Goal: Task Accomplishment & Management: Manage account settings

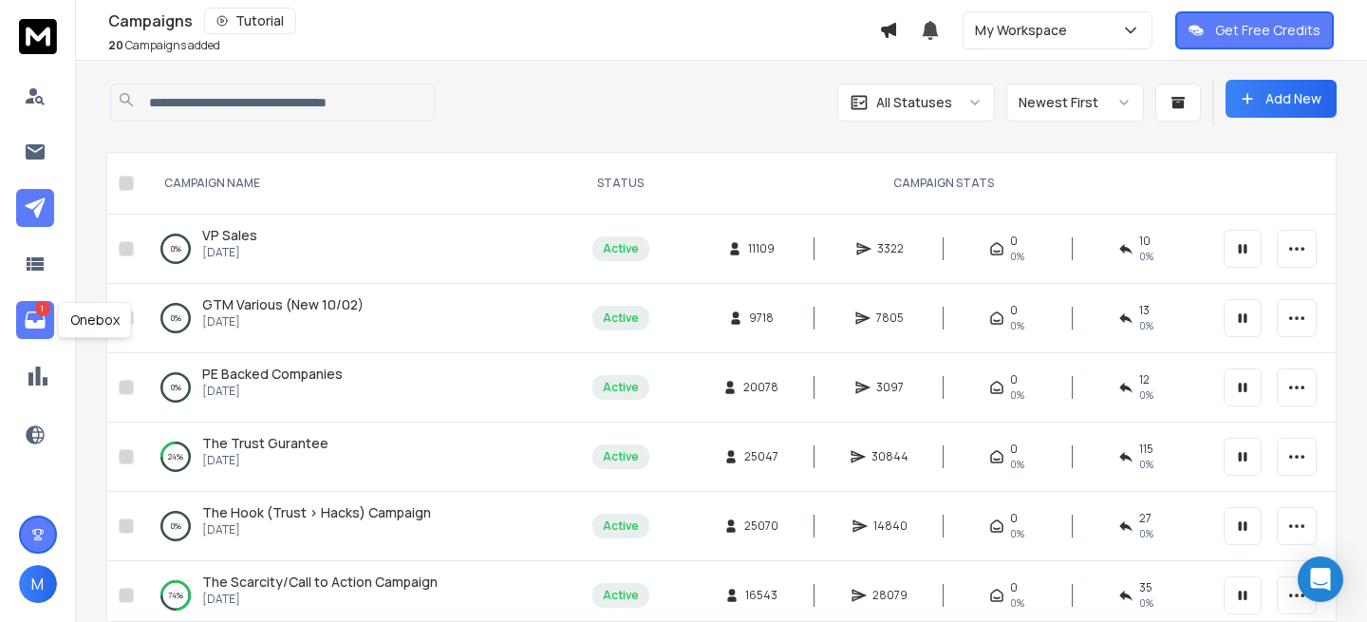
click at [45, 315] on p "1" at bounding box center [42, 308] width 15 height 15
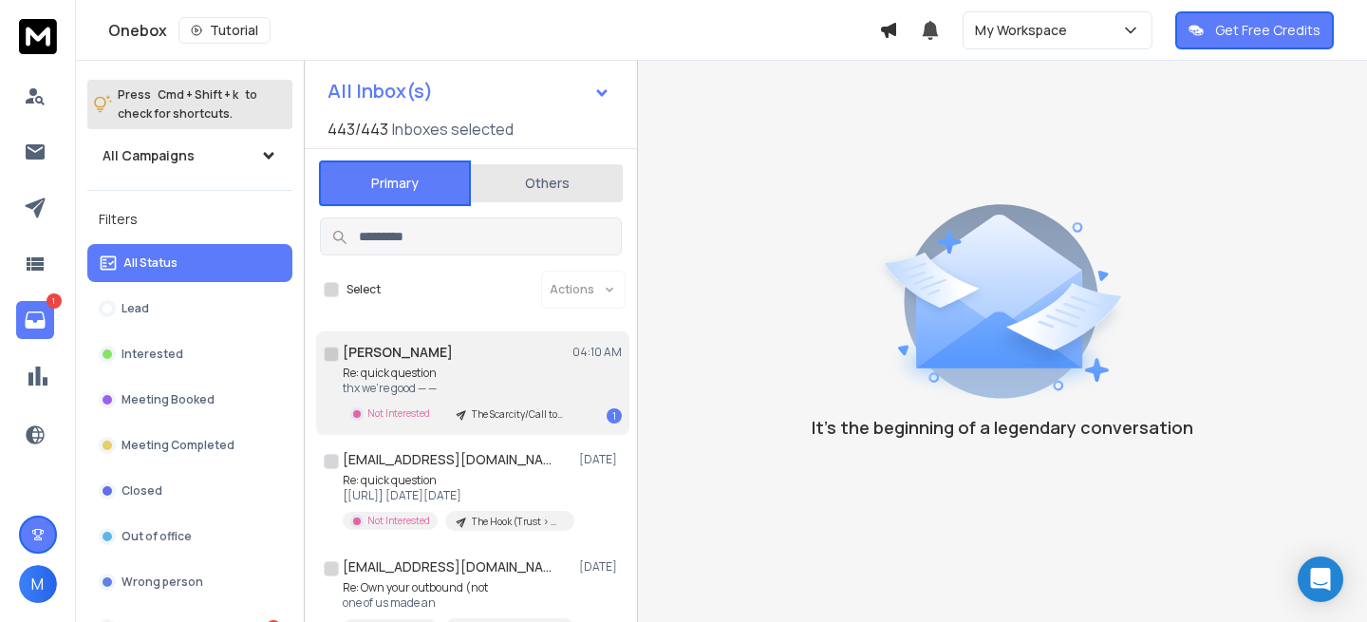
click at [386, 355] on h1 "Jakob Höflich" at bounding box center [398, 352] width 110 height 19
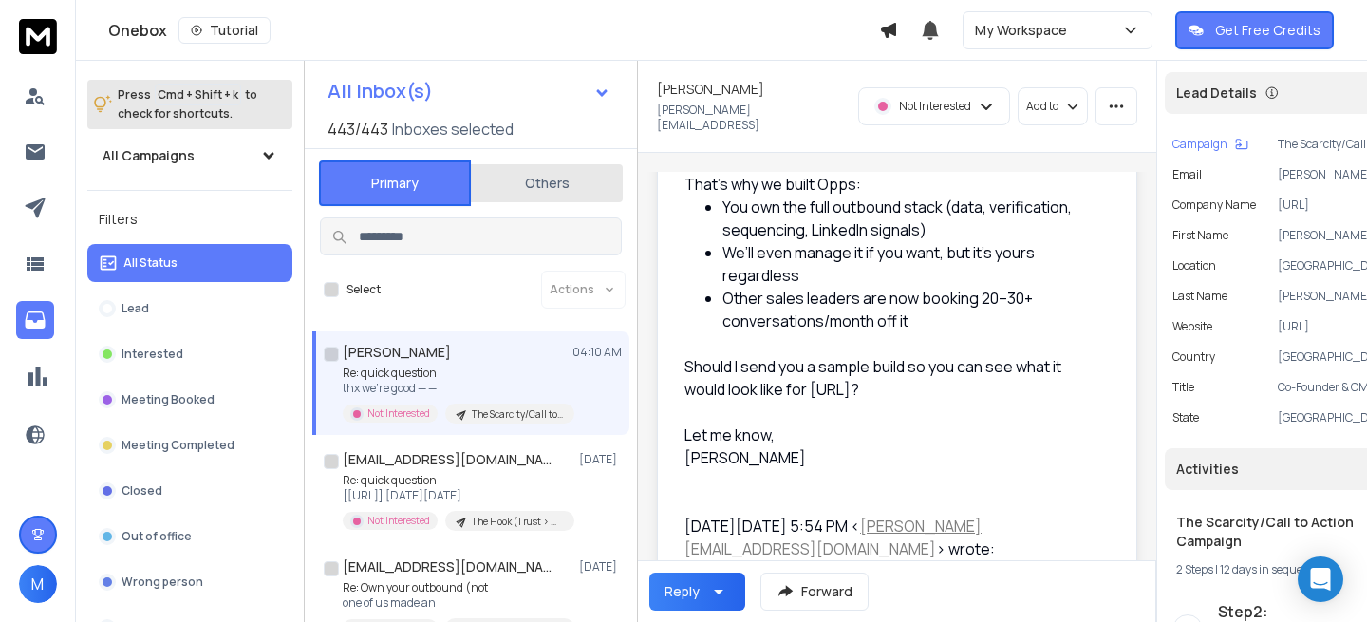
scroll to position [1072, 0]
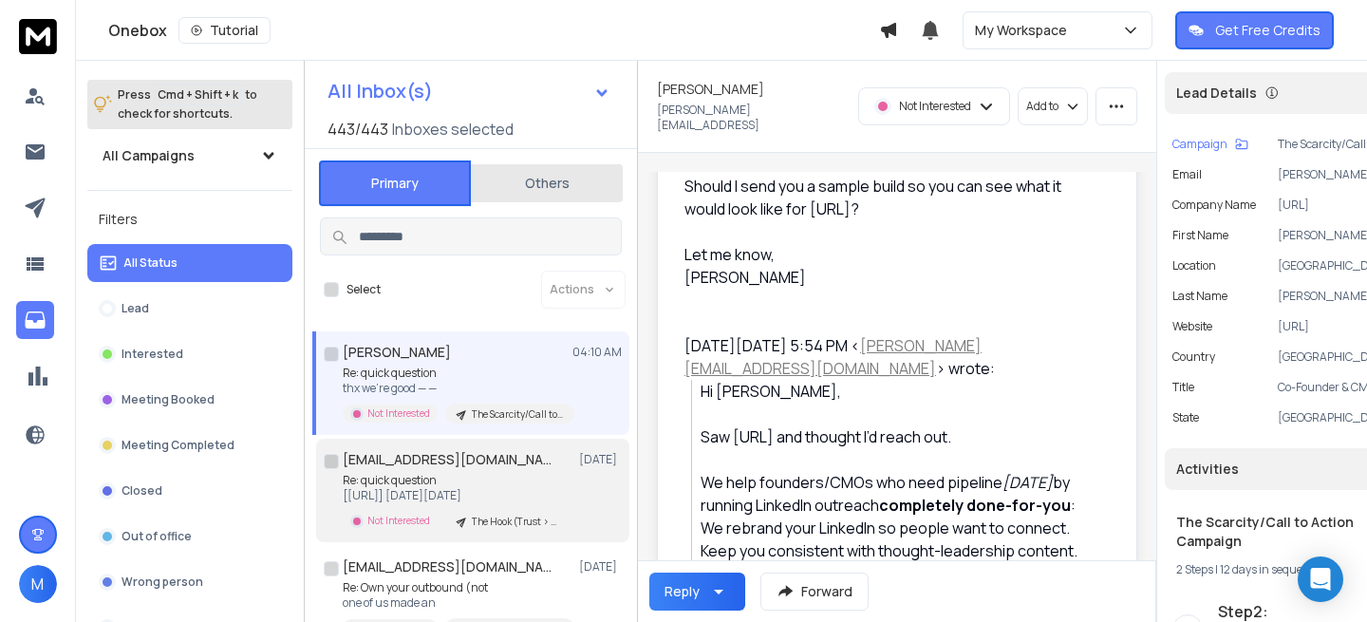
click at [390, 465] on h1 "mmoran@oshanation.com" at bounding box center [447, 459] width 209 height 19
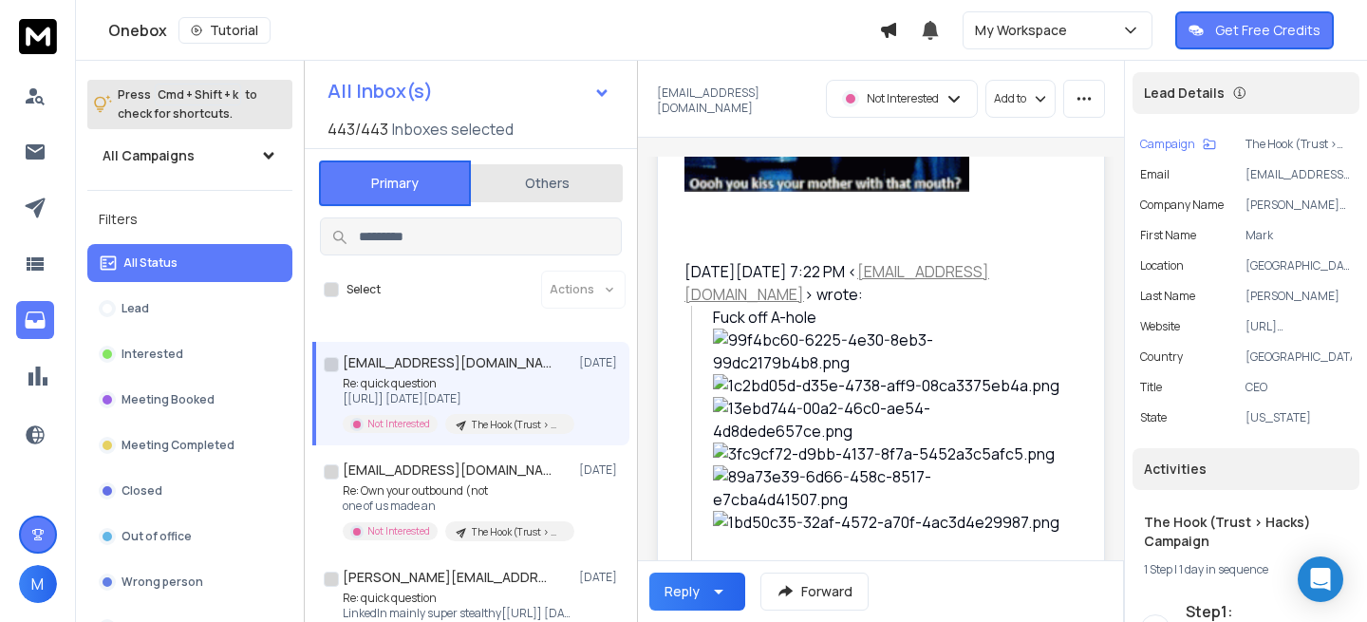
scroll to position [100, 0]
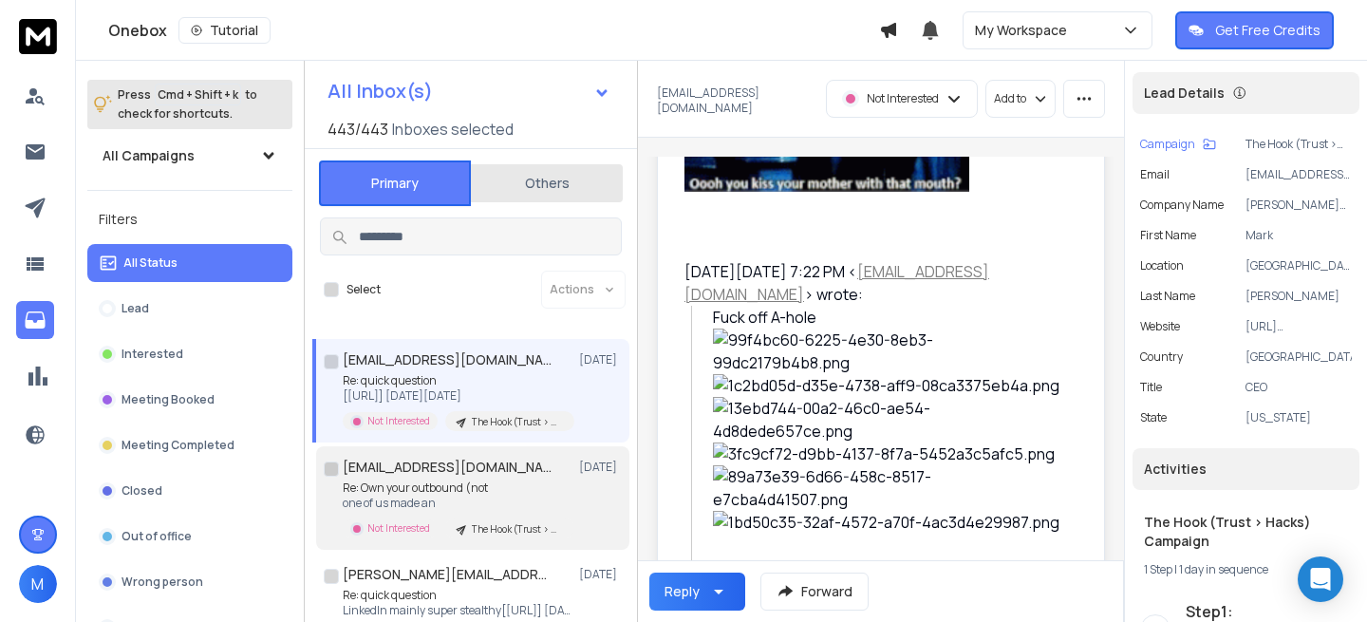
click at [442, 478] on div "mosbrook@acclaimllc.com 13 Oct Re: Own your outbound (not one of us made an Not…" at bounding box center [482, 498] width 279 height 81
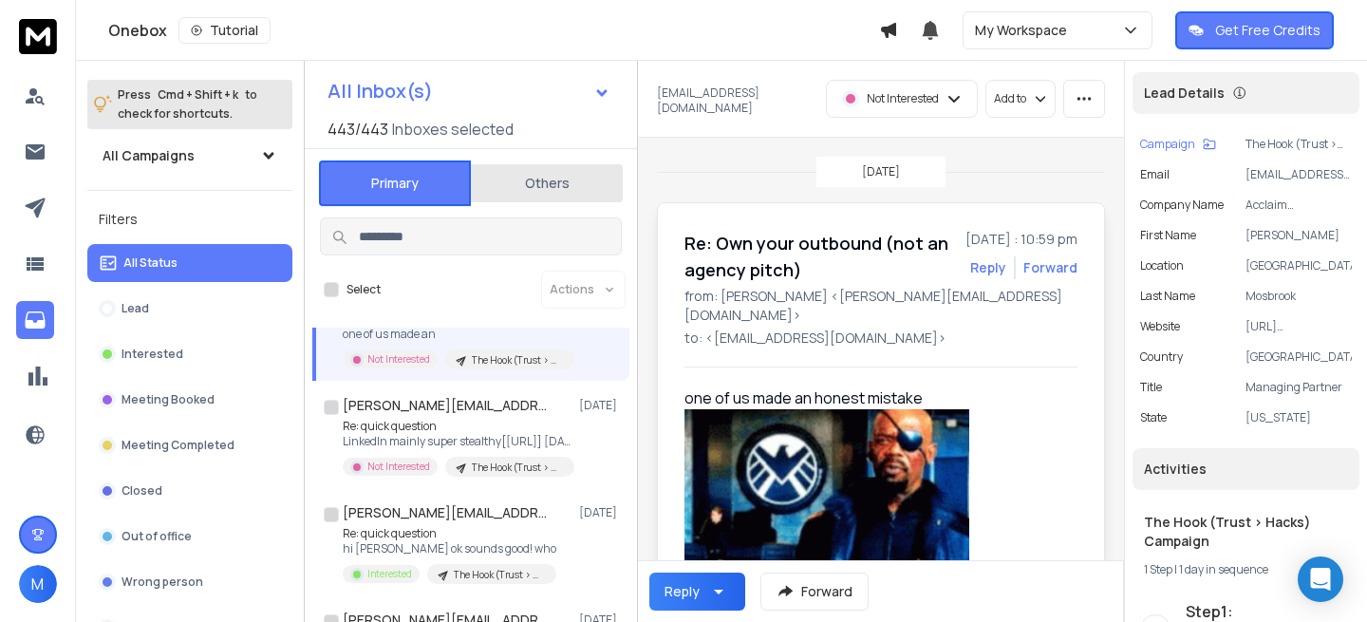
scroll to position [271, 0]
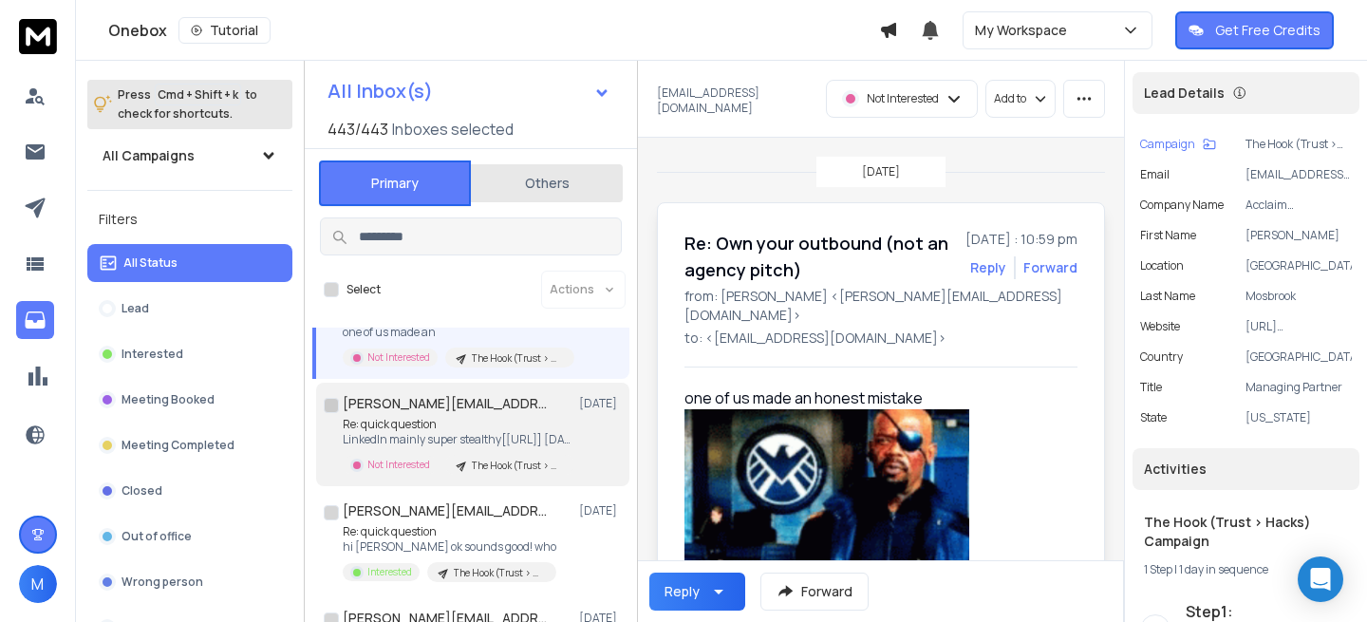
click at [424, 424] on p "Re: quick question" at bounding box center [457, 424] width 228 height 15
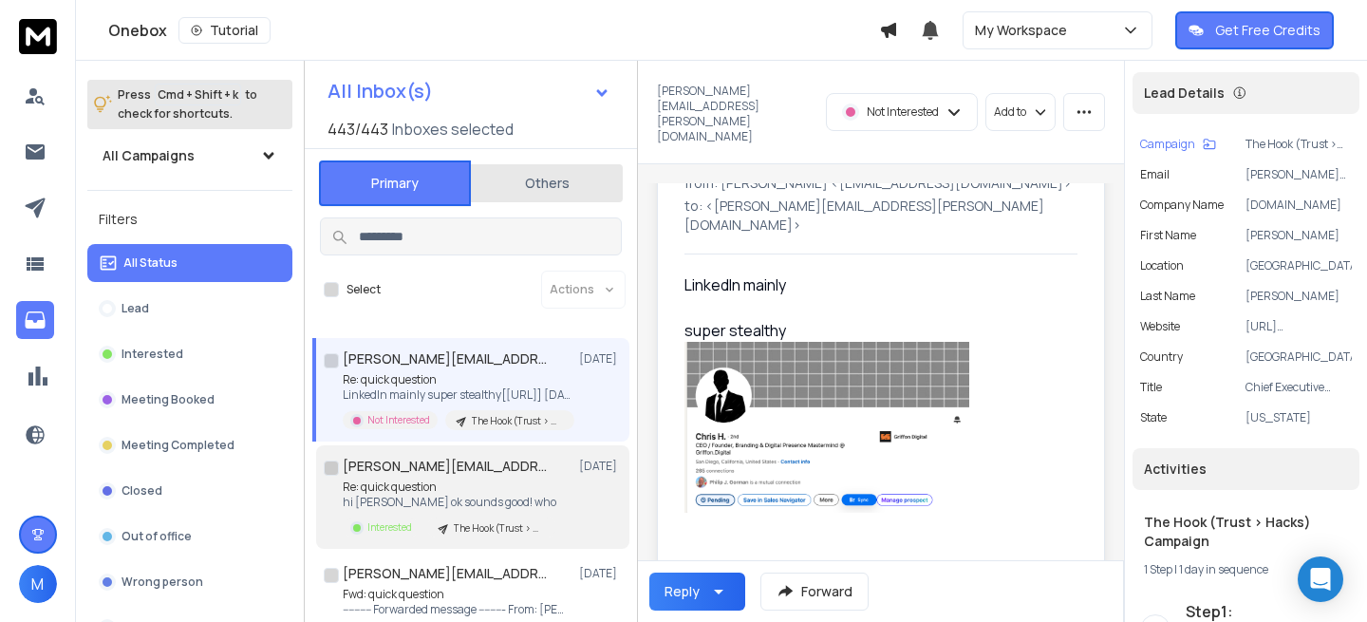
scroll to position [319, 0]
click at [516, 491] on p "hi Lisa ok sounds good! who" at bounding box center [450, 498] width 214 height 15
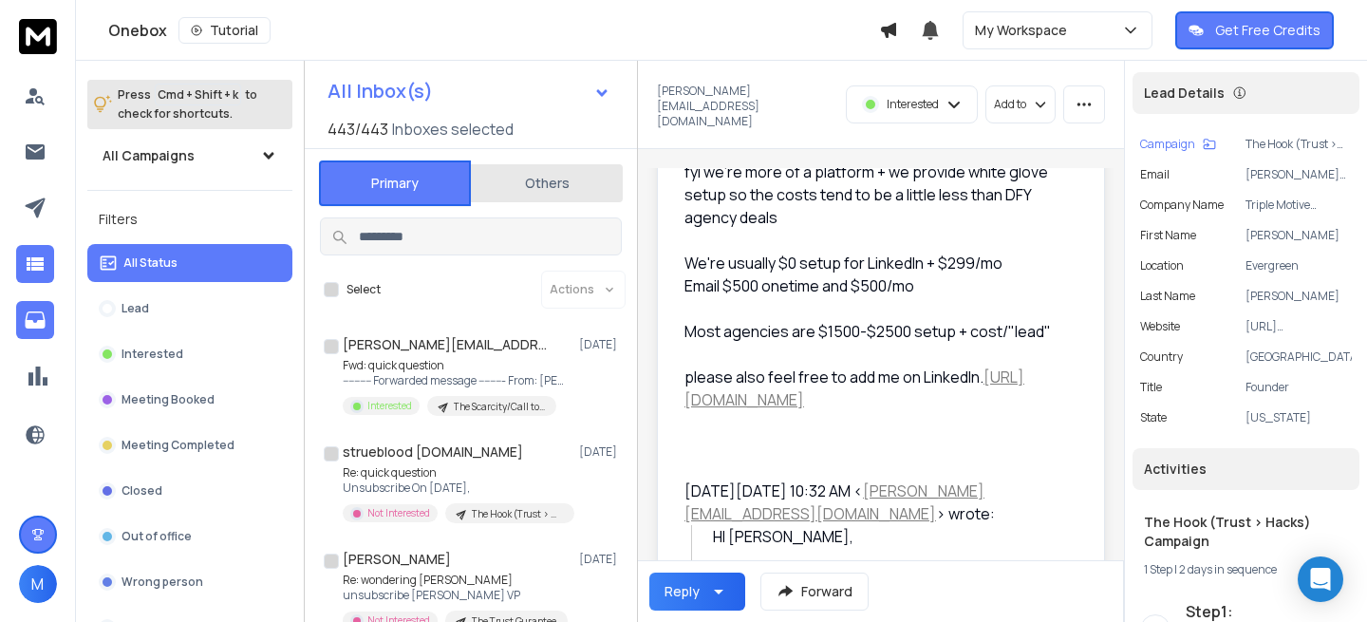
scroll to position [552, 0]
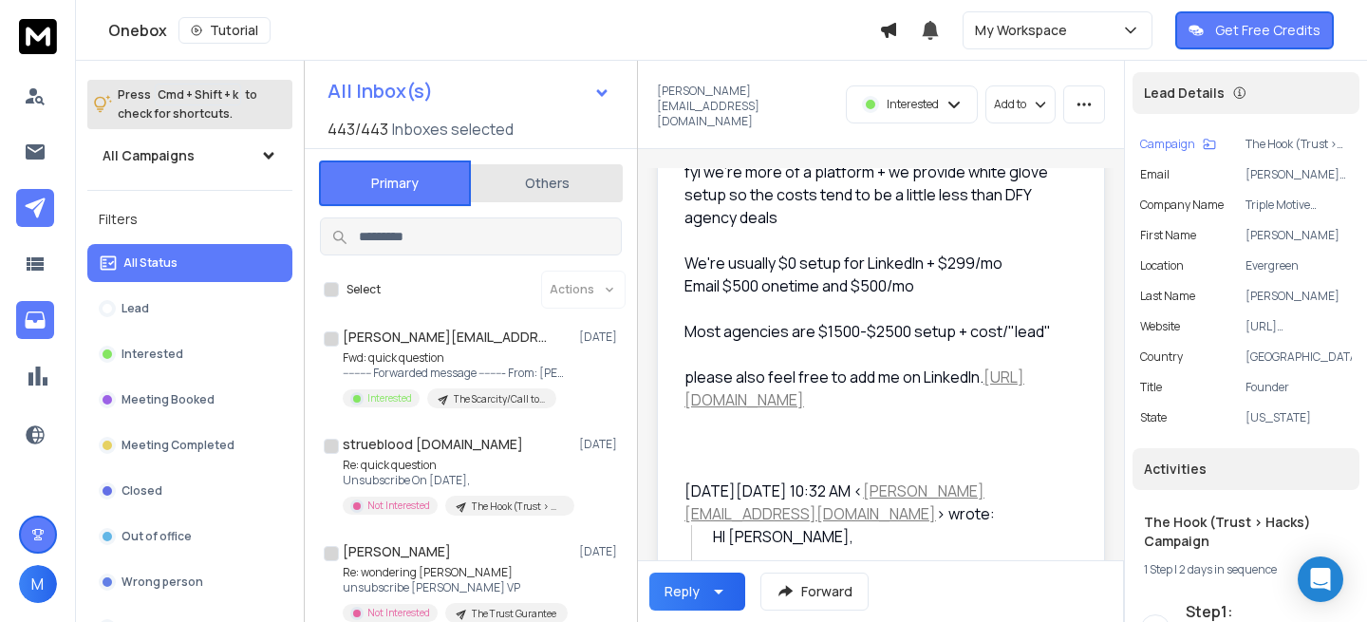
click at [24, 216] on icon at bounding box center [35, 208] width 23 height 23
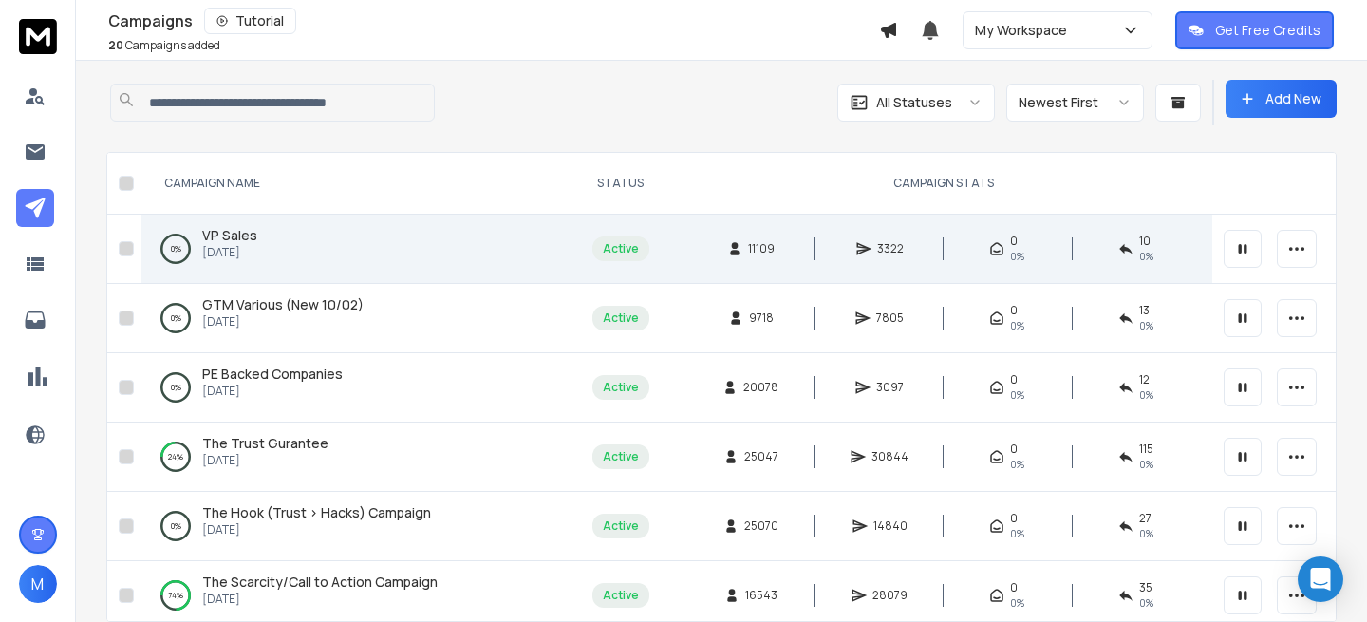
click at [246, 247] on p "5 days ago" at bounding box center [229, 252] width 55 height 15
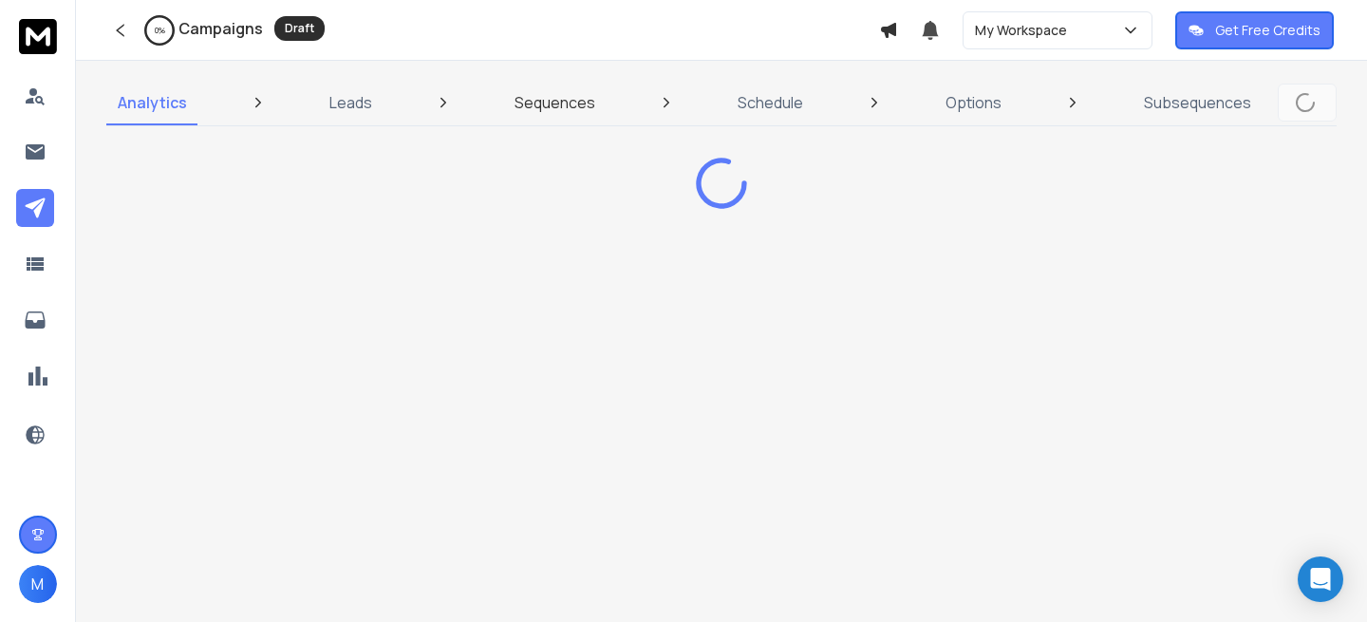
click at [546, 112] on p "Sequences" at bounding box center [555, 102] width 81 height 23
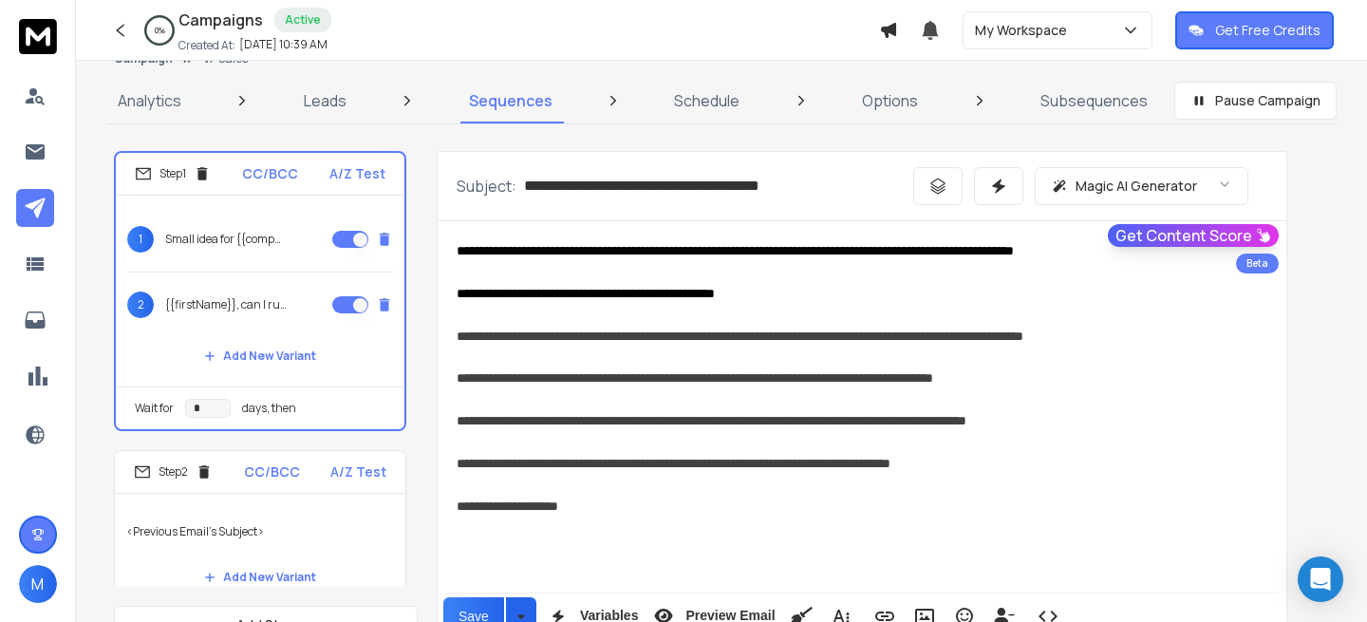
scroll to position [58, 0]
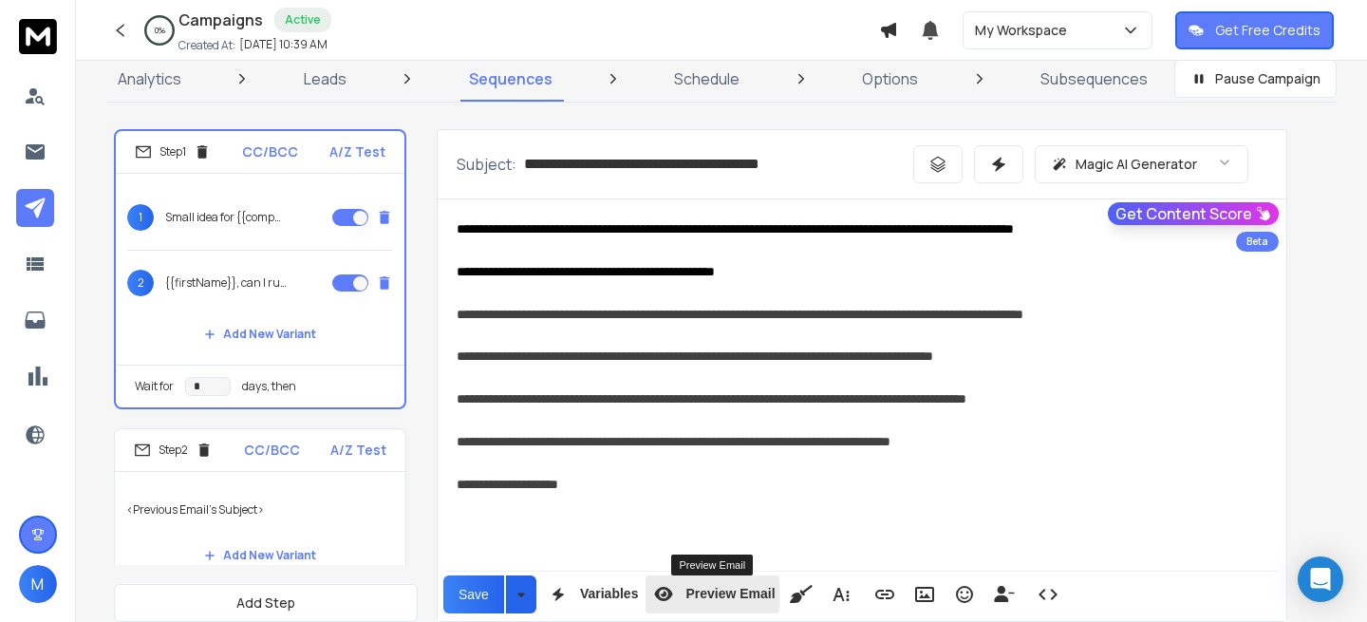
click at [709, 592] on span "Preview Email" at bounding box center [730, 594] width 97 height 16
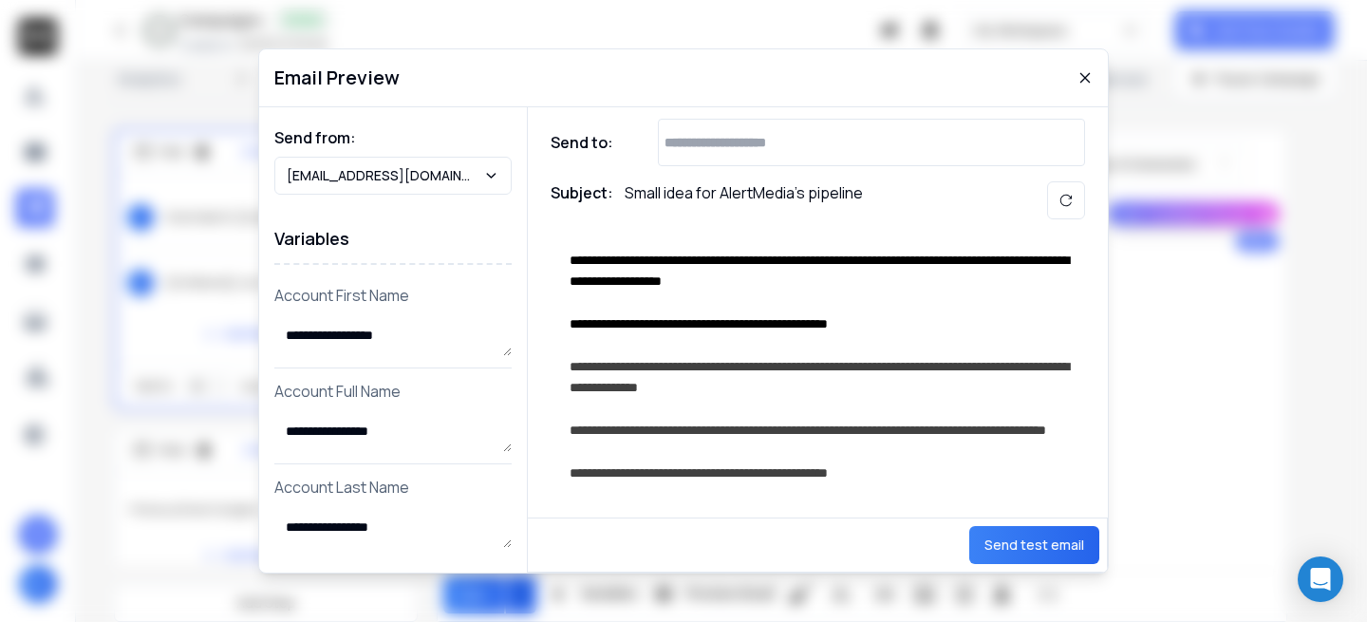
scroll to position [125, 0]
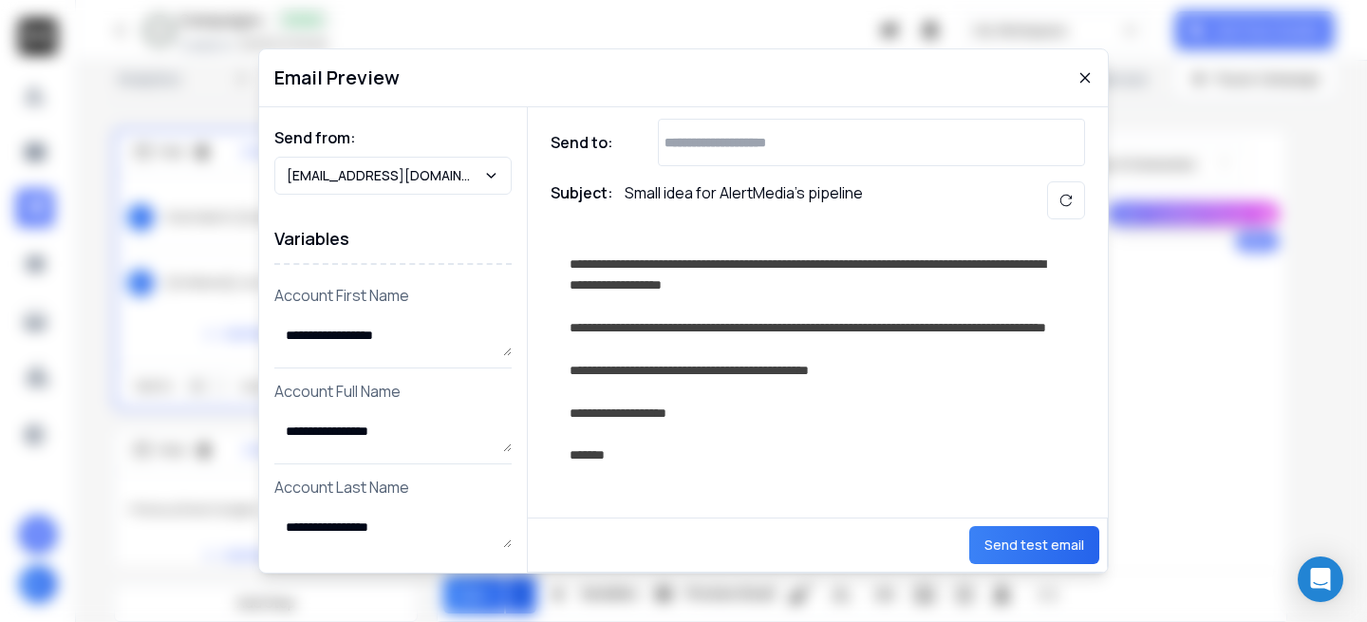
click at [1074, 94] on div "Email Preview" at bounding box center [683, 77] width 849 height 57
click at [1088, 87] on div "Email Preview" at bounding box center [683, 77] width 849 height 57
click at [1080, 72] on icon at bounding box center [1085, 77] width 15 height 15
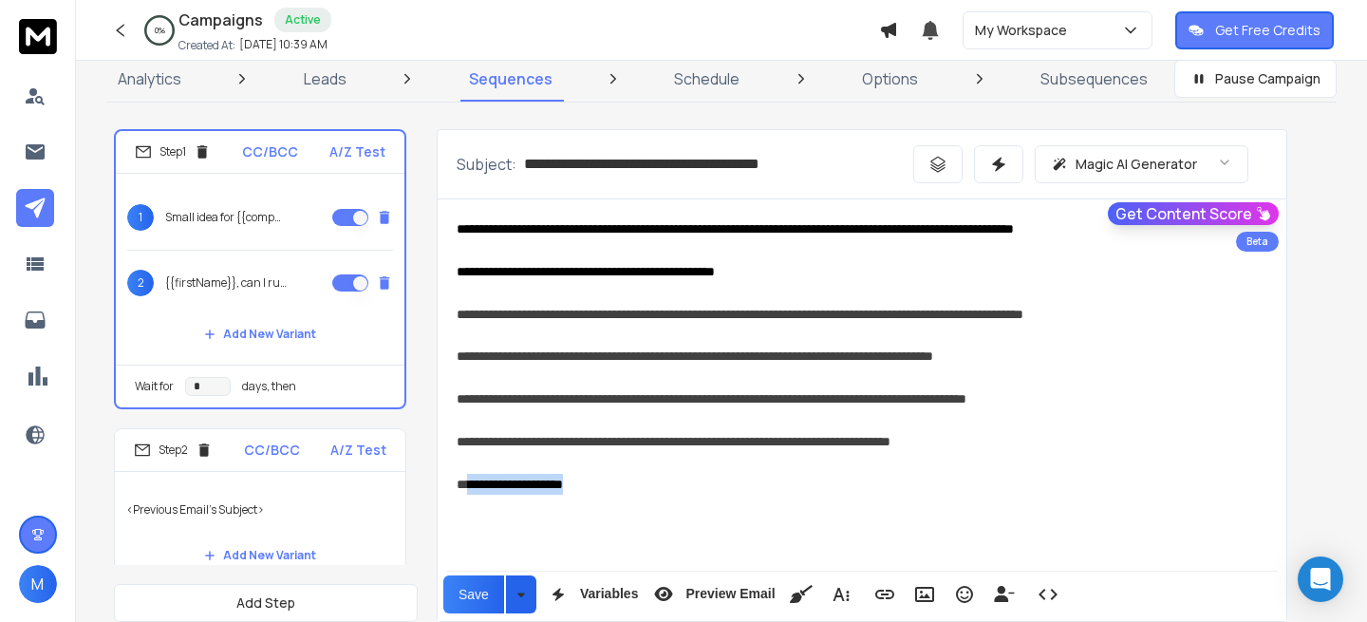
drag, startPoint x: 605, startPoint y: 486, endPoint x: 465, endPoint y: 491, distance: 139.6
click at [465, 491] on div "**********" at bounding box center [862, 484] width 811 height 21
click at [606, 586] on span "Variables" at bounding box center [609, 594] width 66 height 16
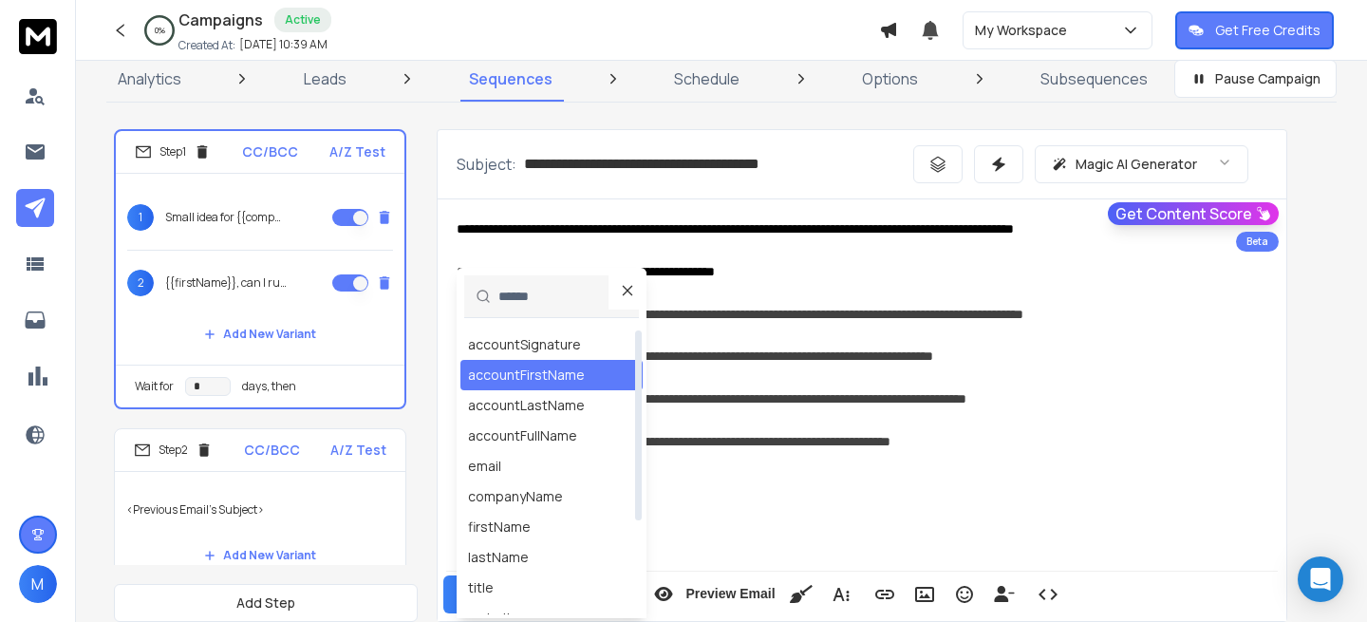
click at [561, 371] on div "accountFirstName" at bounding box center [526, 375] width 117 height 19
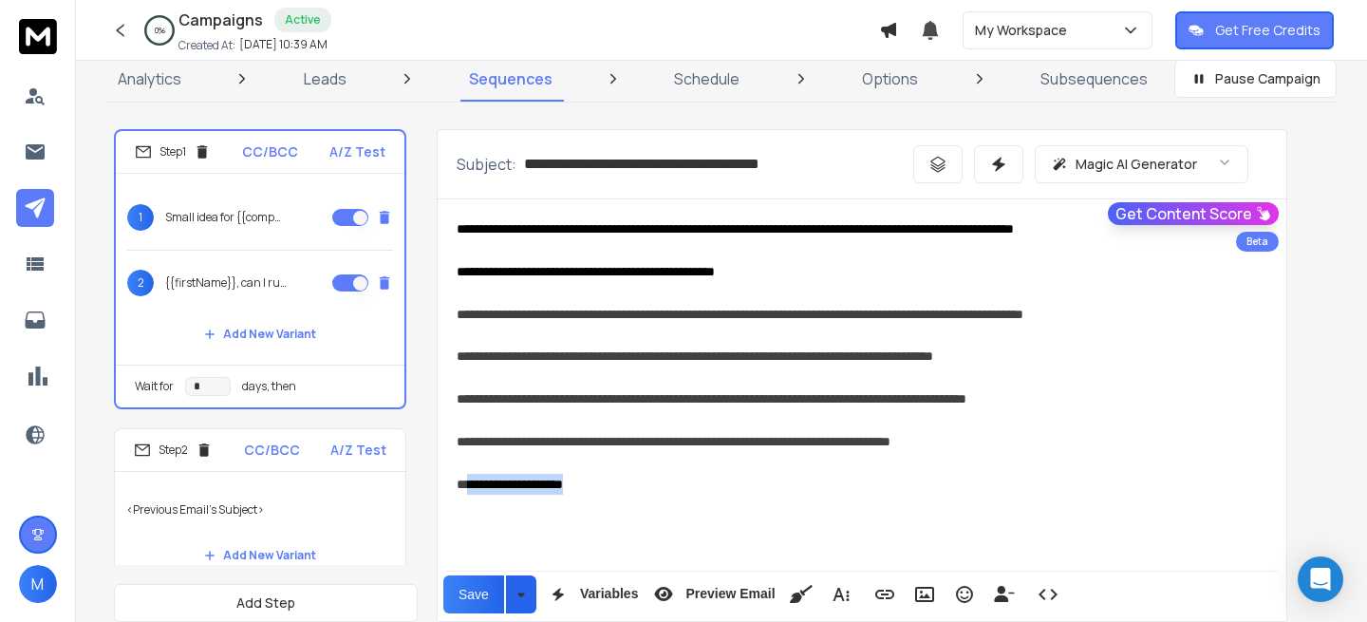
copy span "**********"
drag, startPoint x: 601, startPoint y: 484, endPoint x: 463, endPoint y: 492, distance: 137.9
click at [463, 492] on div "**********" at bounding box center [862, 484] width 811 height 21
click at [715, 600] on span "Preview Email" at bounding box center [730, 594] width 97 height 16
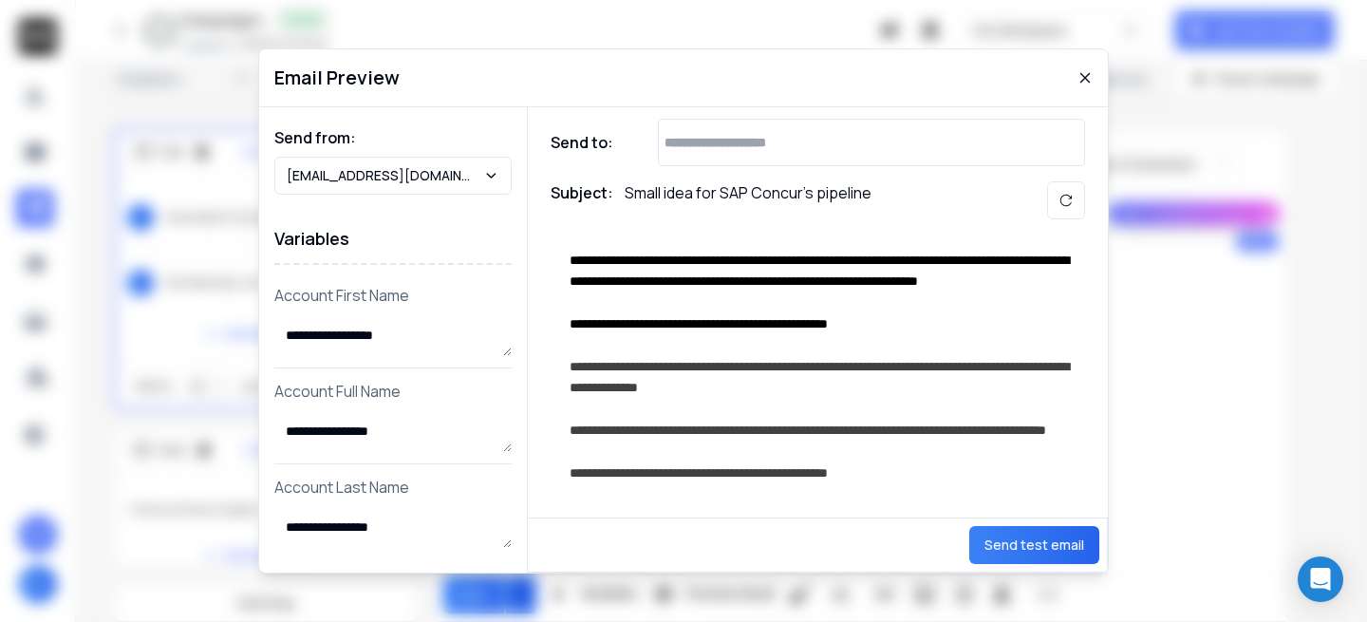
scroll to position [147, 0]
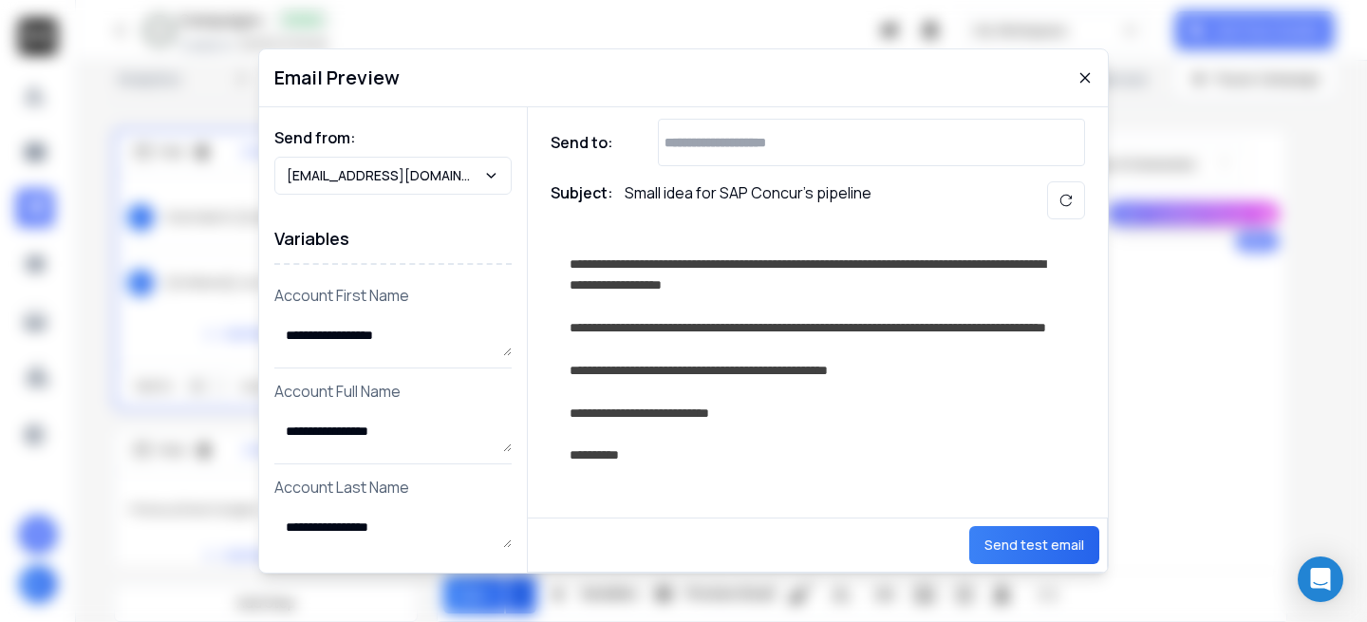
click at [1082, 75] on icon at bounding box center [1085, 77] width 15 height 15
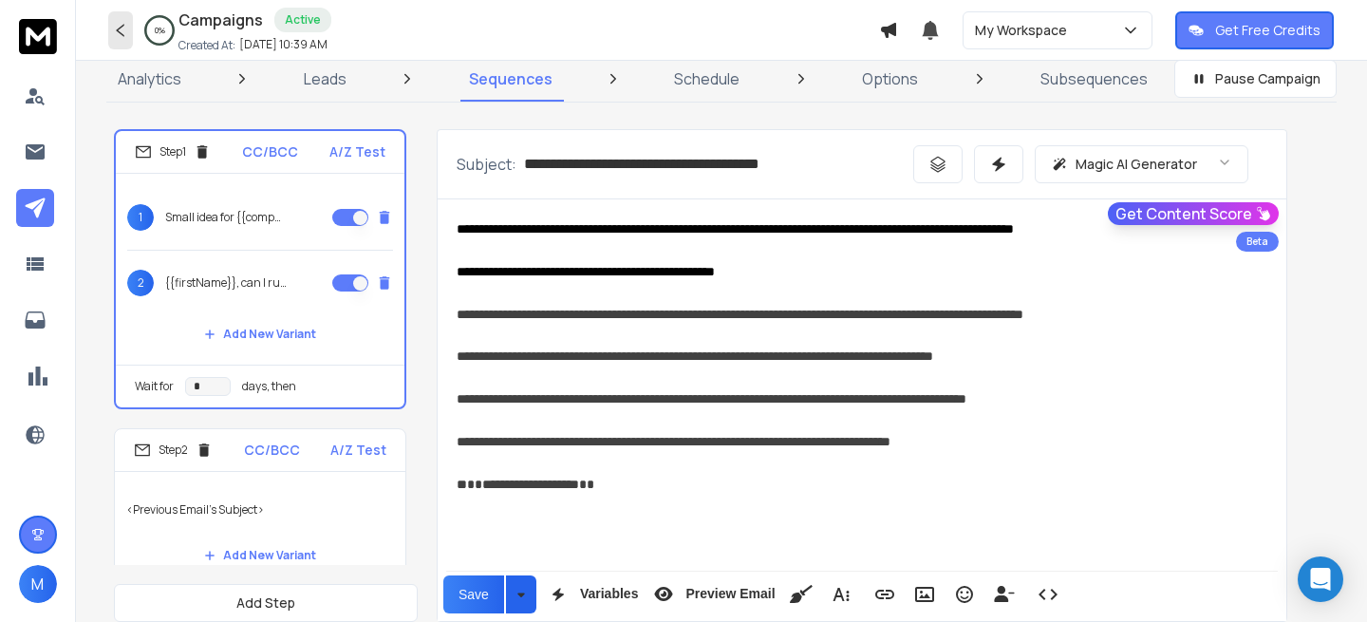
click at [114, 25] on icon at bounding box center [120, 30] width 17 height 17
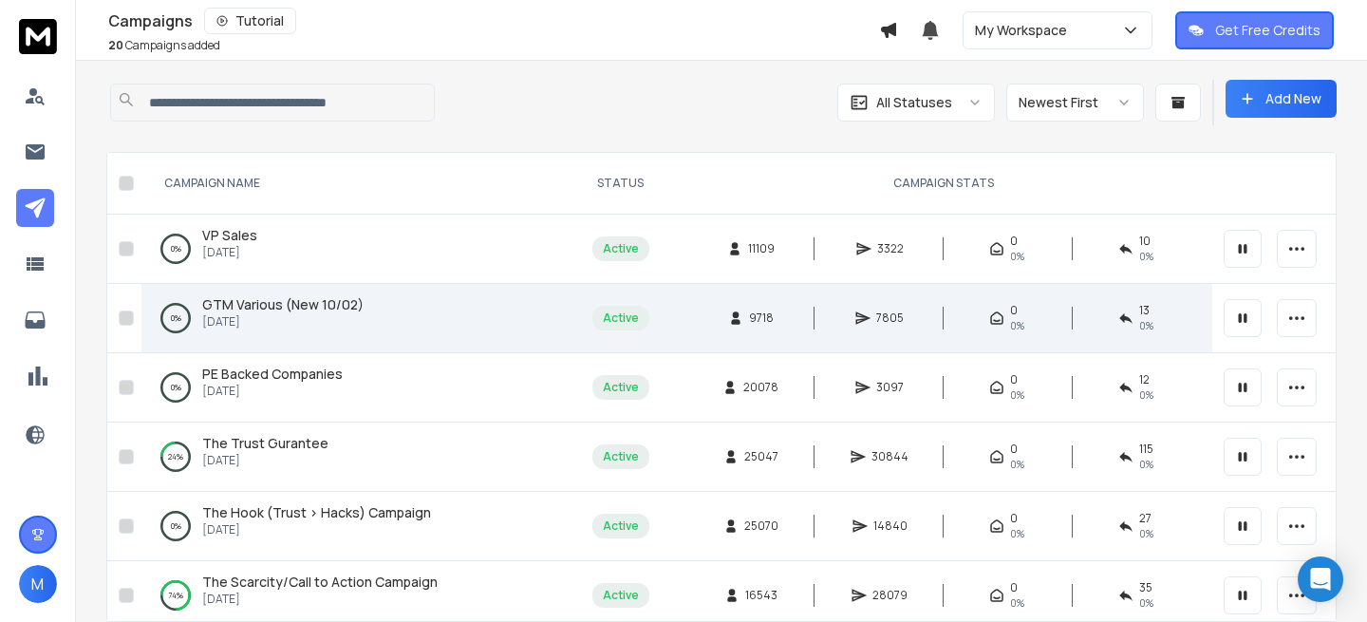
click at [268, 293] on td "0 % GTM Various (New 10/02) 8 days ago" at bounding box center [353, 318] width 425 height 69
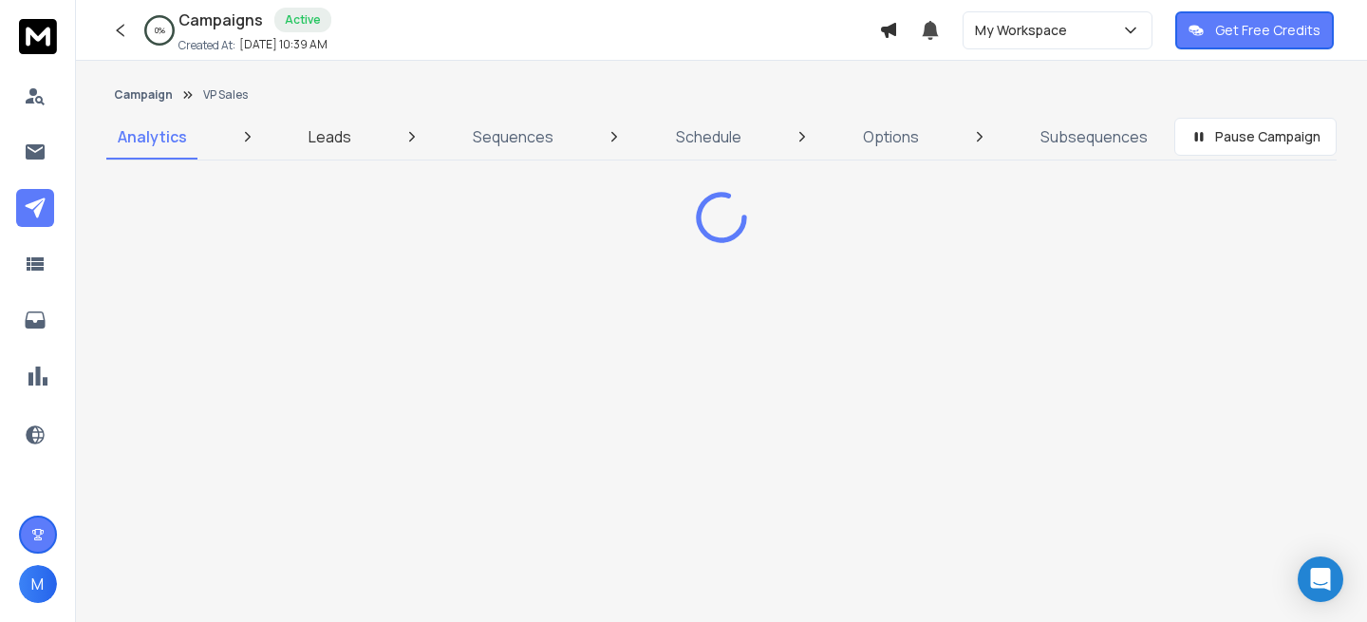
click at [359, 124] on link "Leads" at bounding box center [330, 137] width 66 height 46
click at [533, 146] on p "Sequences" at bounding box center [512, 136] width 81 height 23
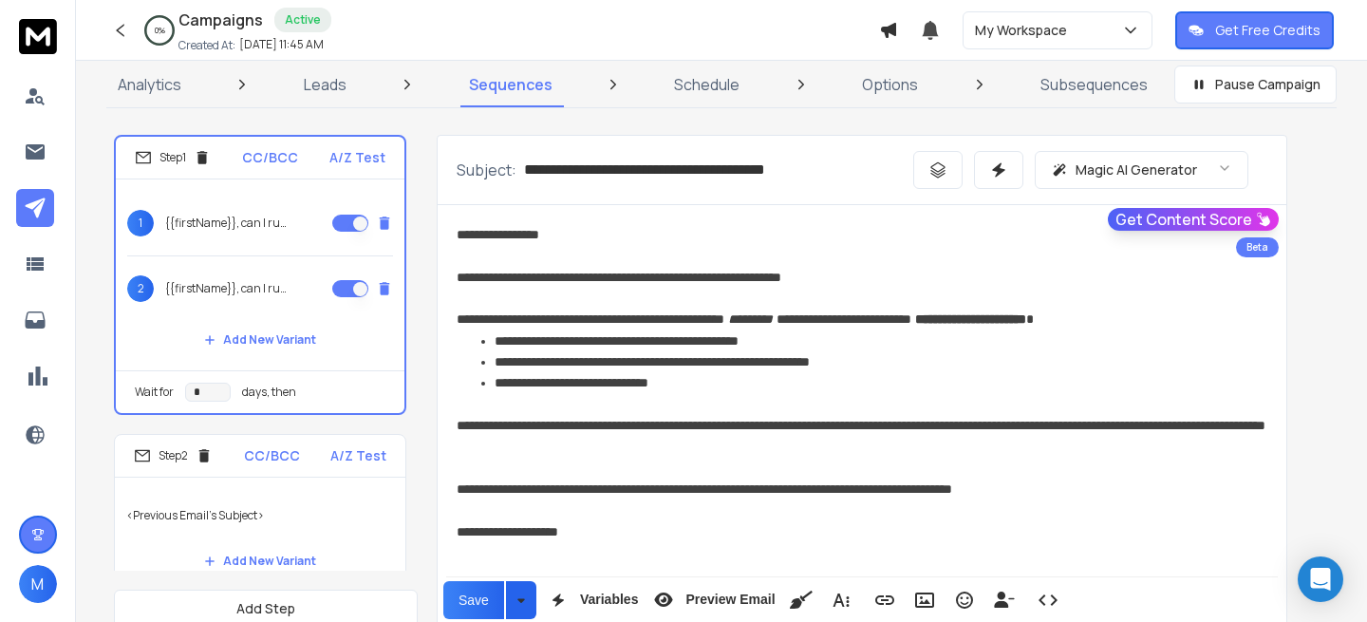
scroll to position [84, 0]
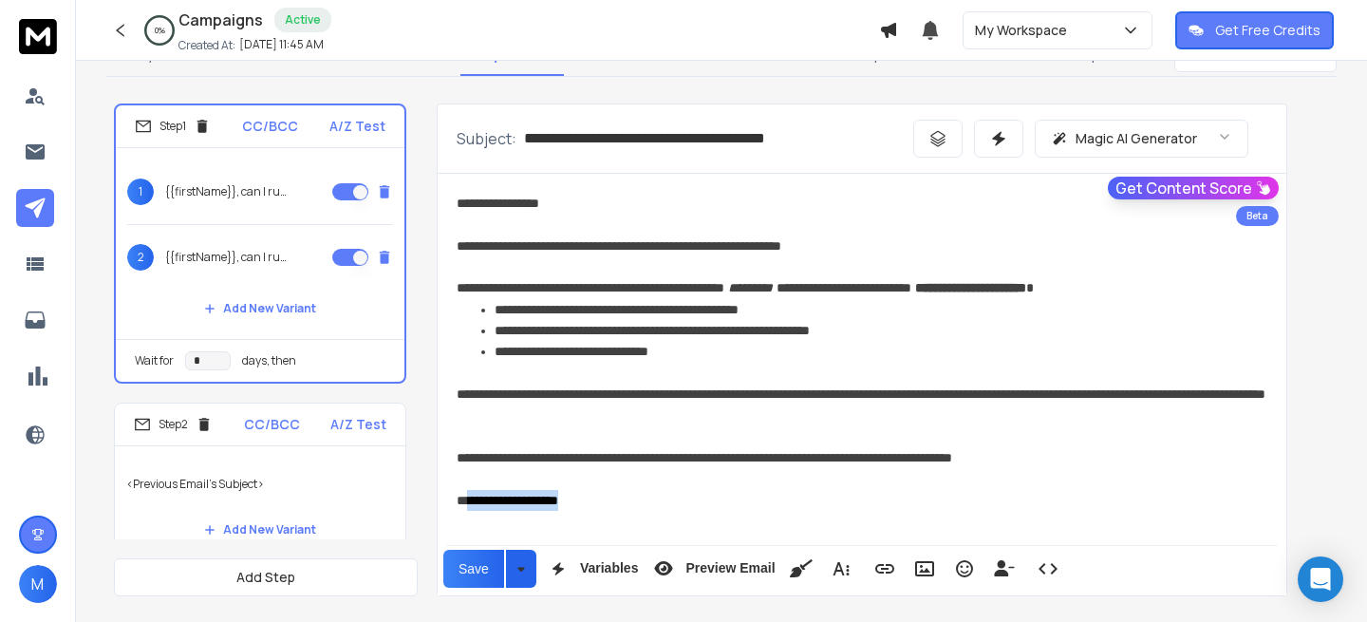
drag, startPoint x: 609, startPoint y: 500, endPoint x: 469, endPoint y: 501, distance: 139.6
click at [469, 501] on div "**********" at bounding box center [862, 500] width 811 height 21
click at [687, 560] on span "Preview Email" at bounding box center [730, 568] width 97 height 16
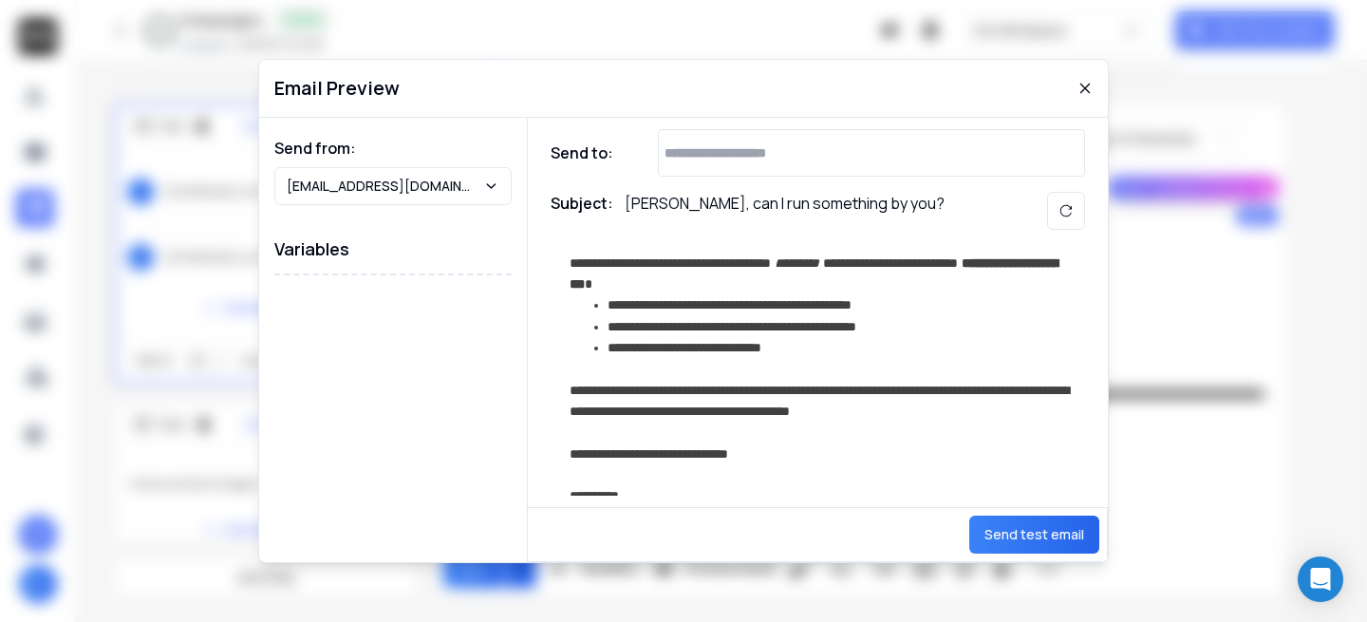
scroll to position [123, 0]
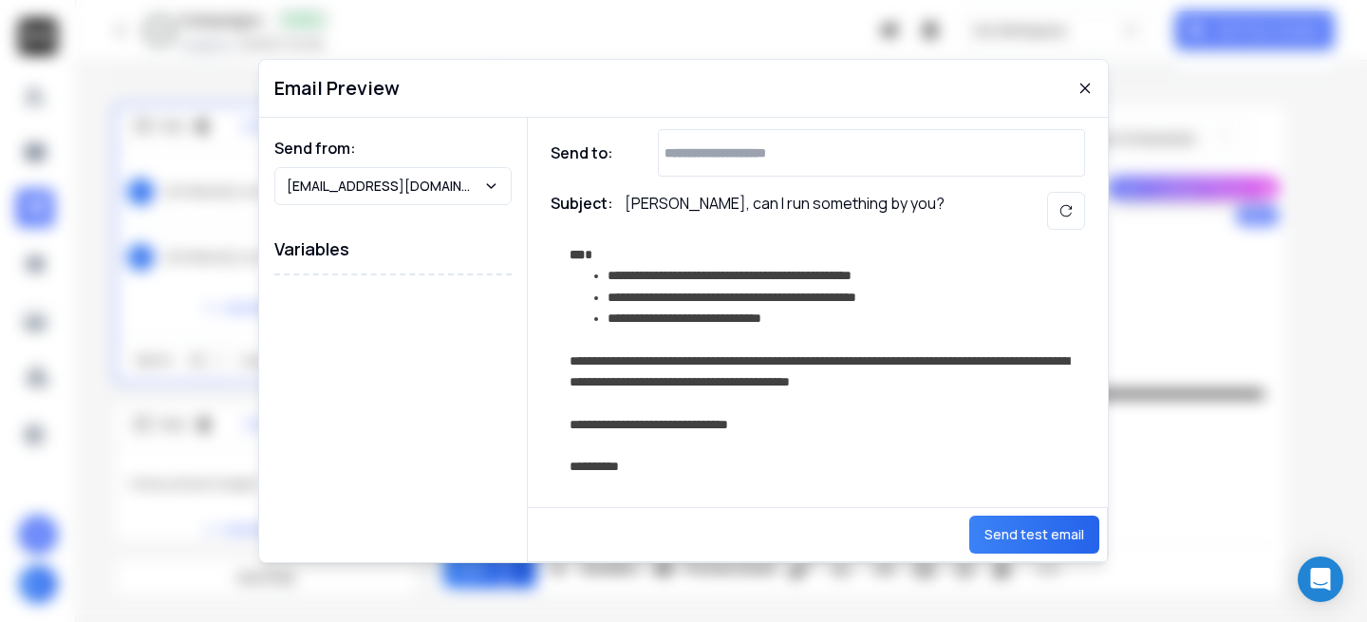
click at [1083, 93] on icon at bounding box center [1085, 88] width 15 height 15
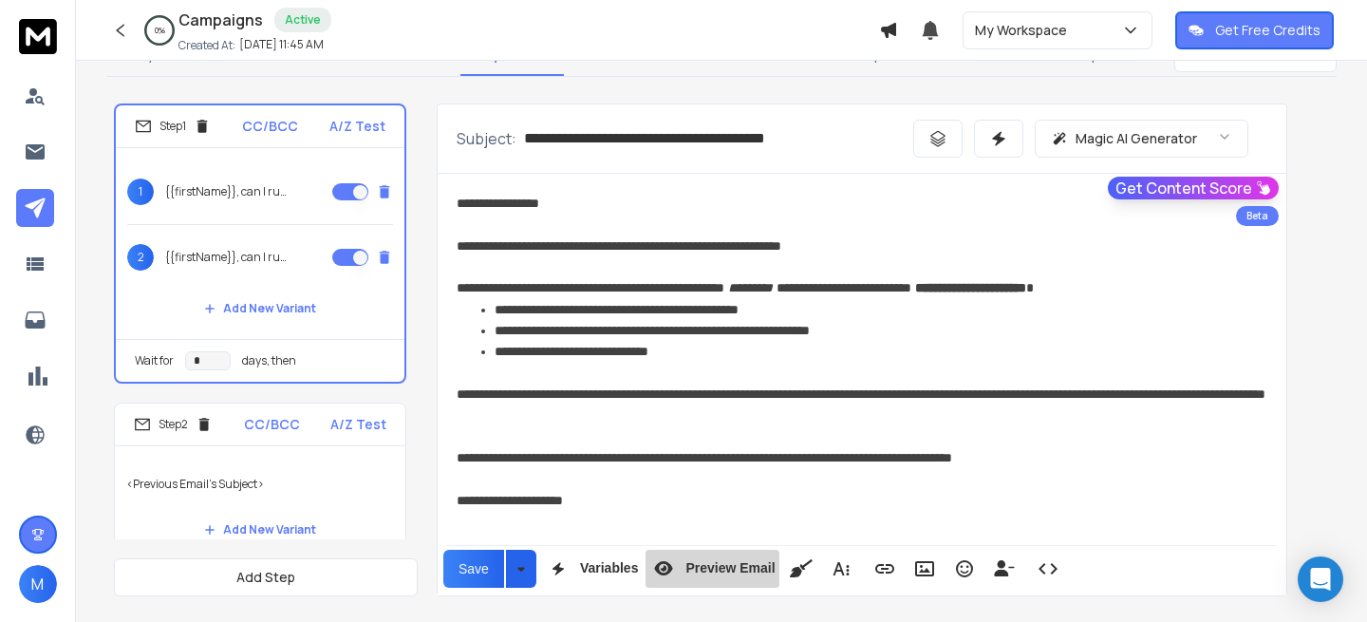
click at [710, 575] on span "Preview Email" at bounding box center [730, 568] width 97 height 16
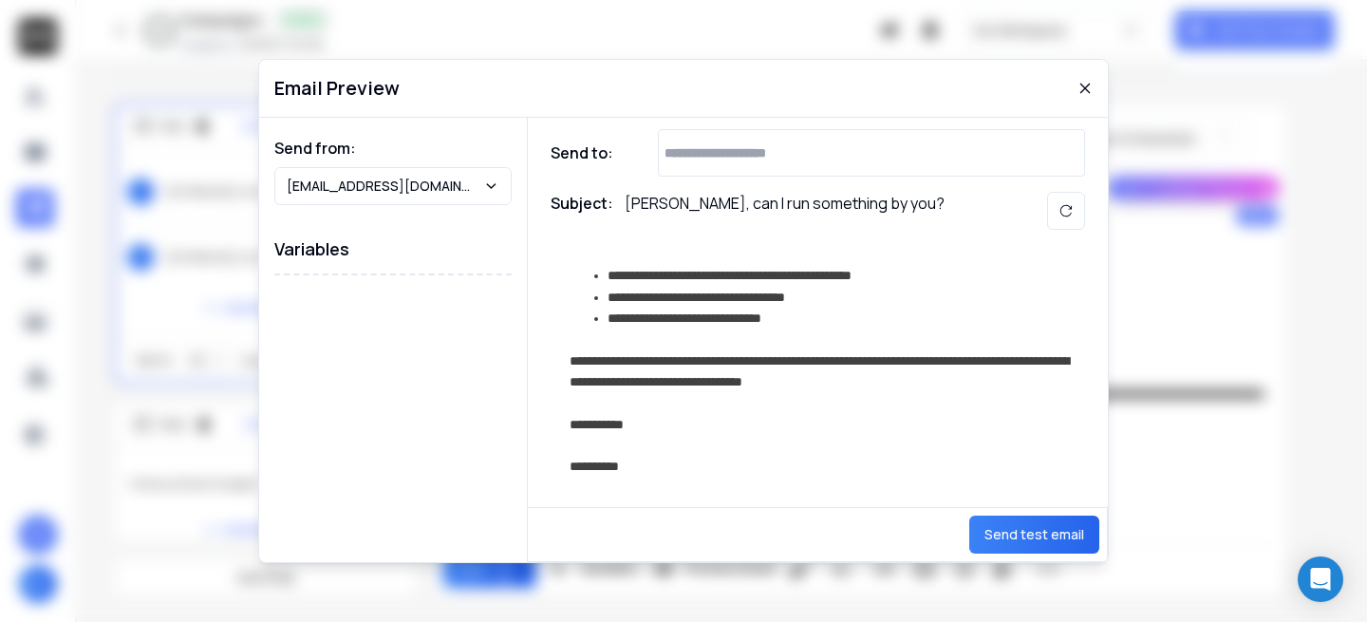
scroll to position [0, 0]
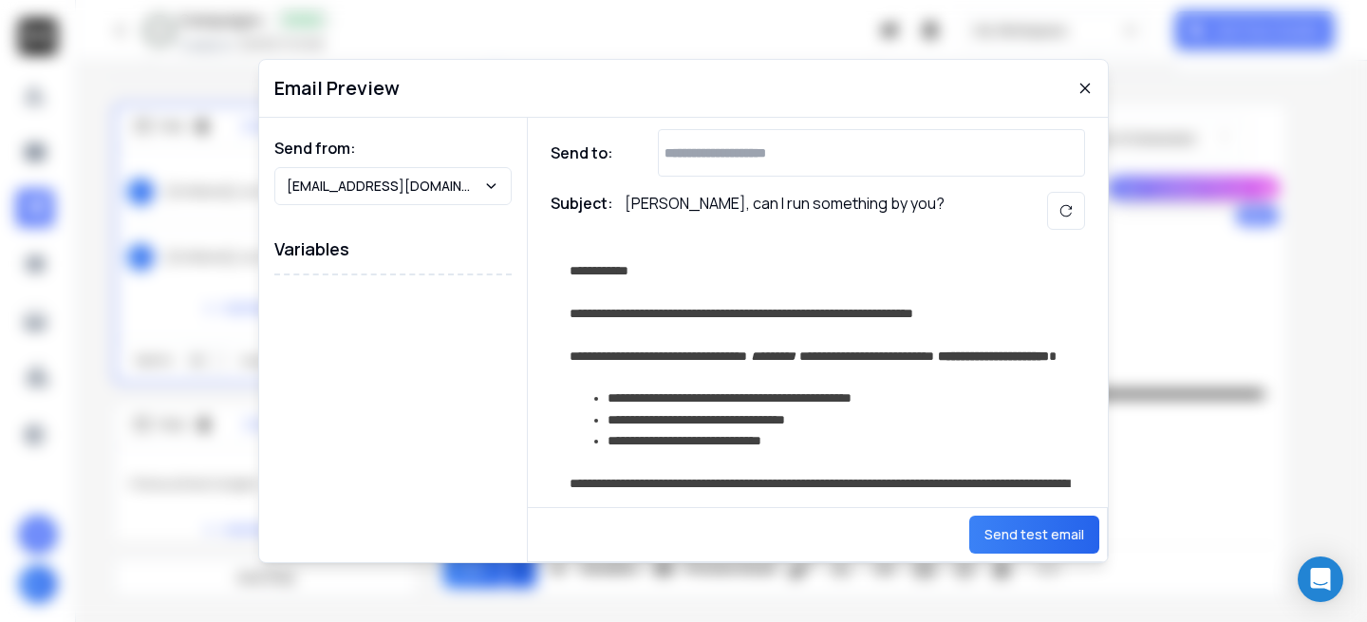
click at [1083, 89] on icon at bounding box center [1085, 89] width 10 height 10
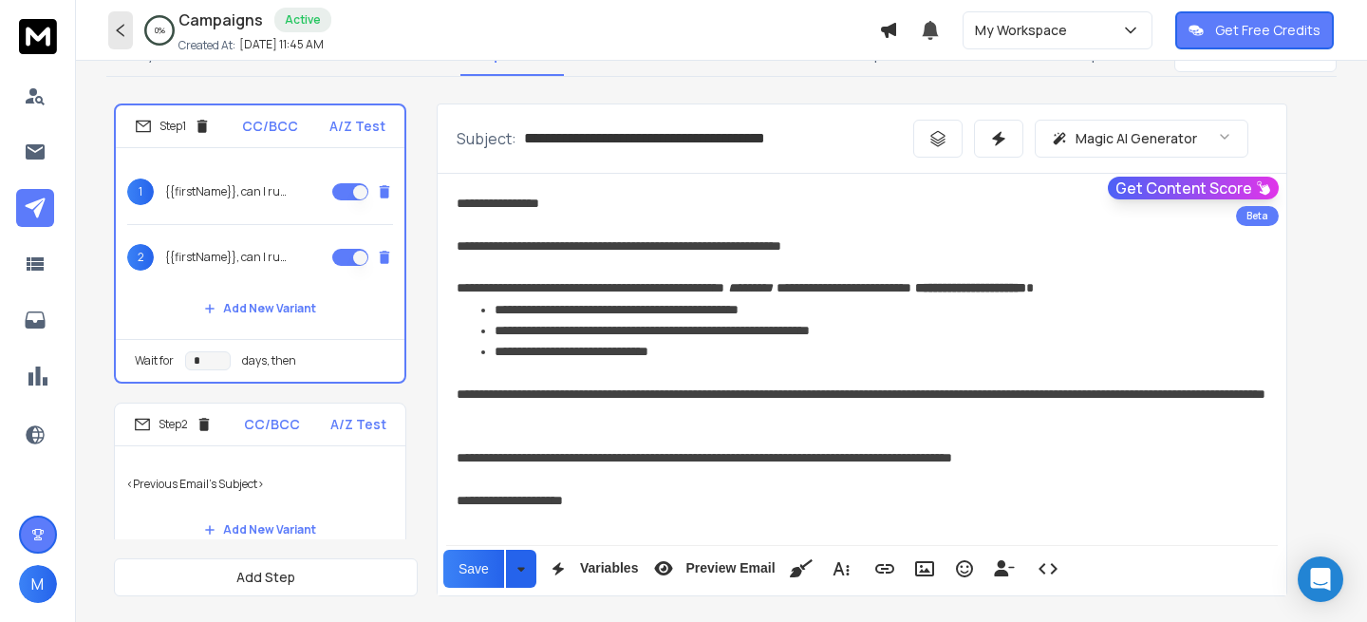
click at [110, 25] on button at bounding box center [120, 30] width 25 height 38
